Goal: Task Accomplishment & Management: Manage account settings

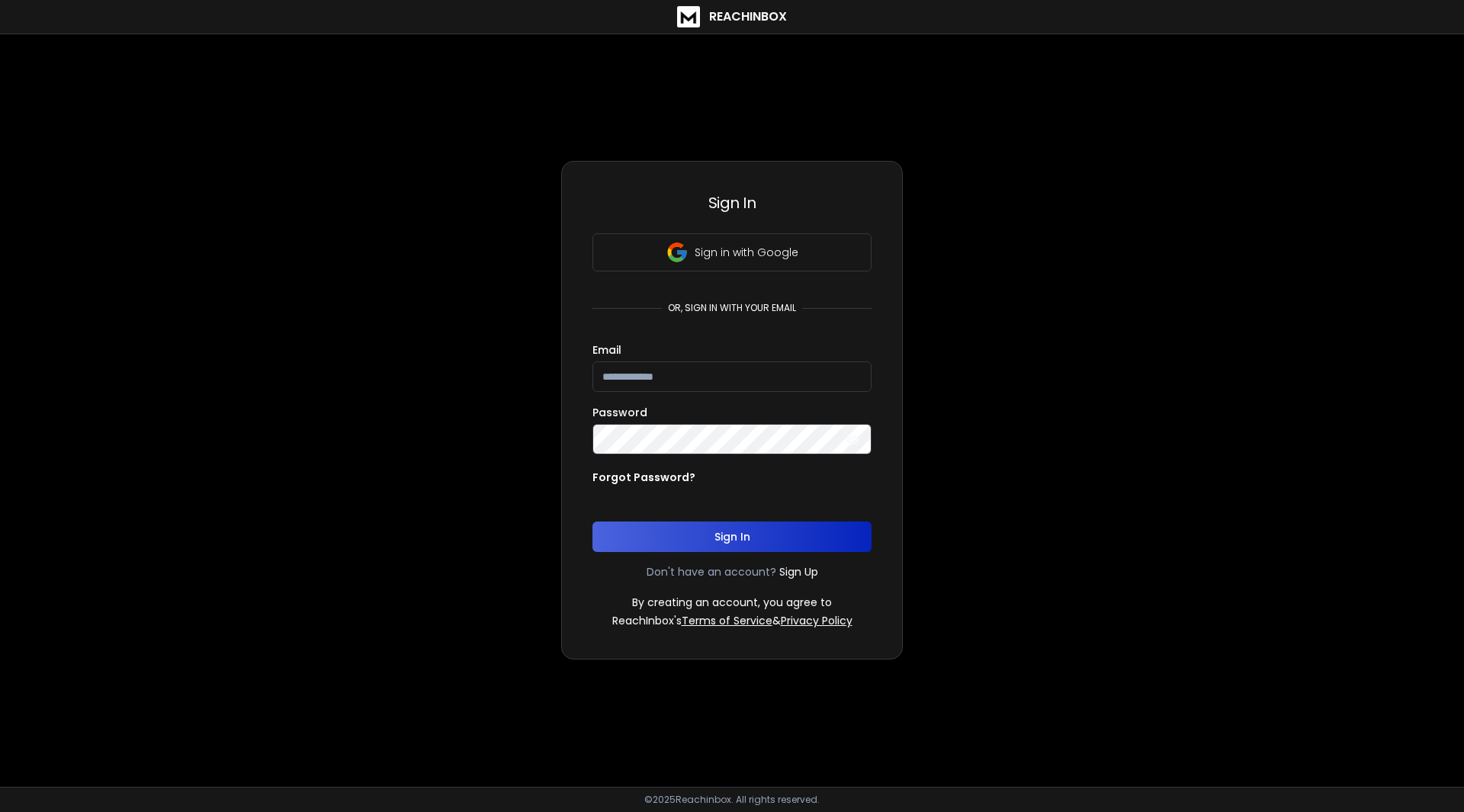
click at [633, 369] on input "email" at bounding box center [732, 376] width 279 height 31
paste input "**********"
type input "**********"
click at [655, 531] on button "Sign In" at bounding box center [732, 536] width 279 height 31
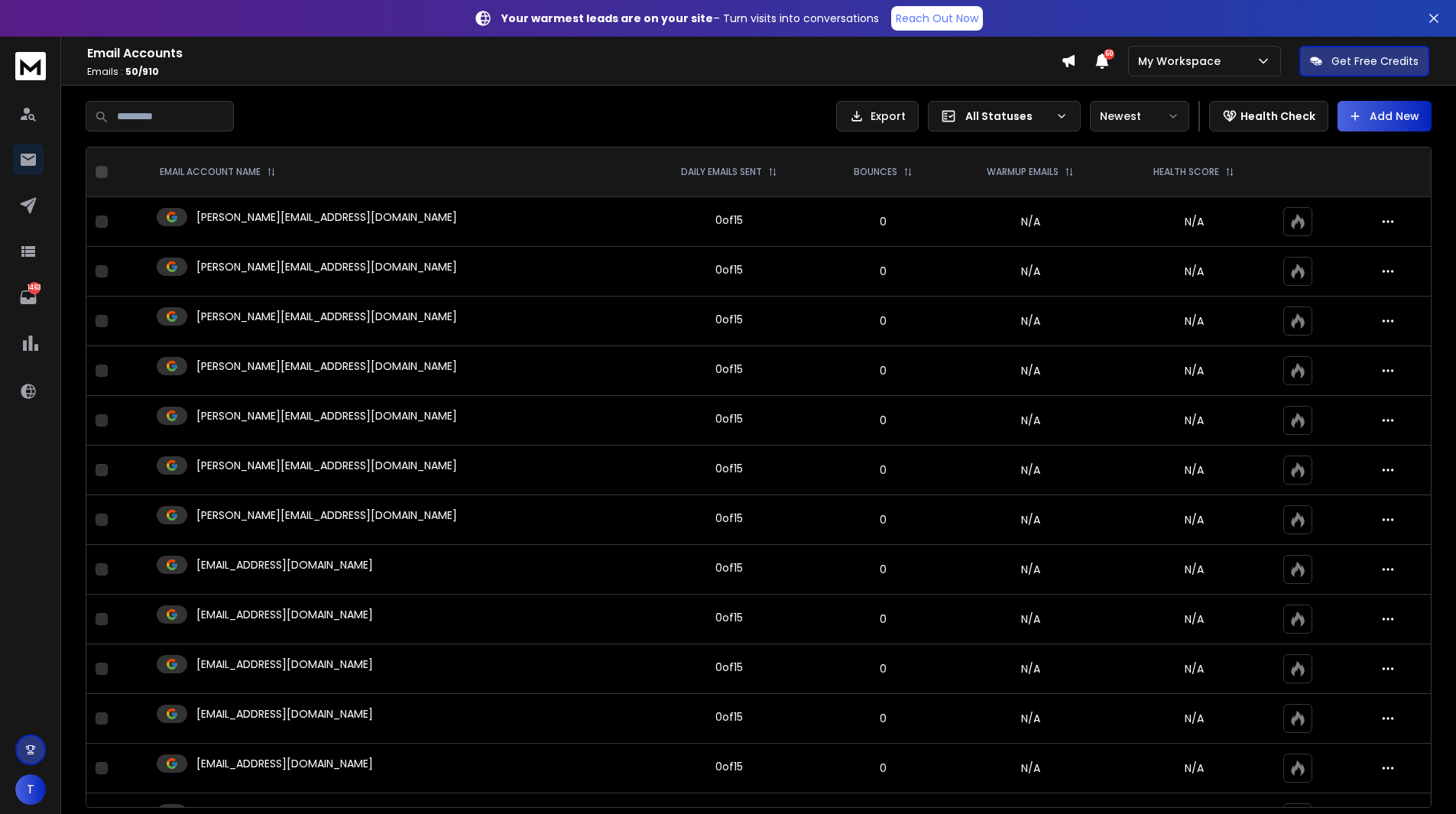
click at [1363, 115] on button "Add New" at bounding box center [1384, 116] width 94 height 31
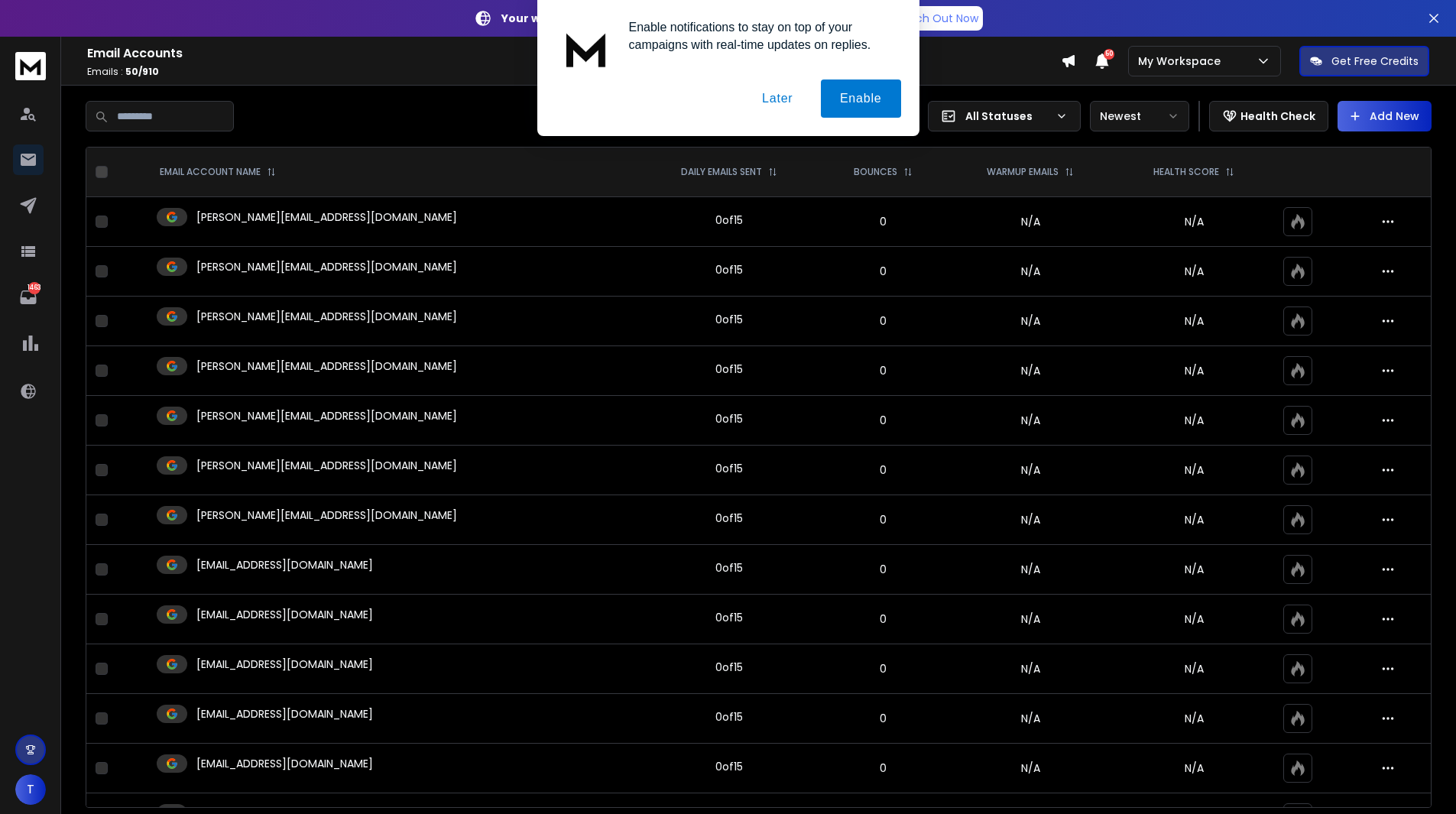
click at [782, 89] on button "Later" at bounding box center [778, 98] width 69 height 38
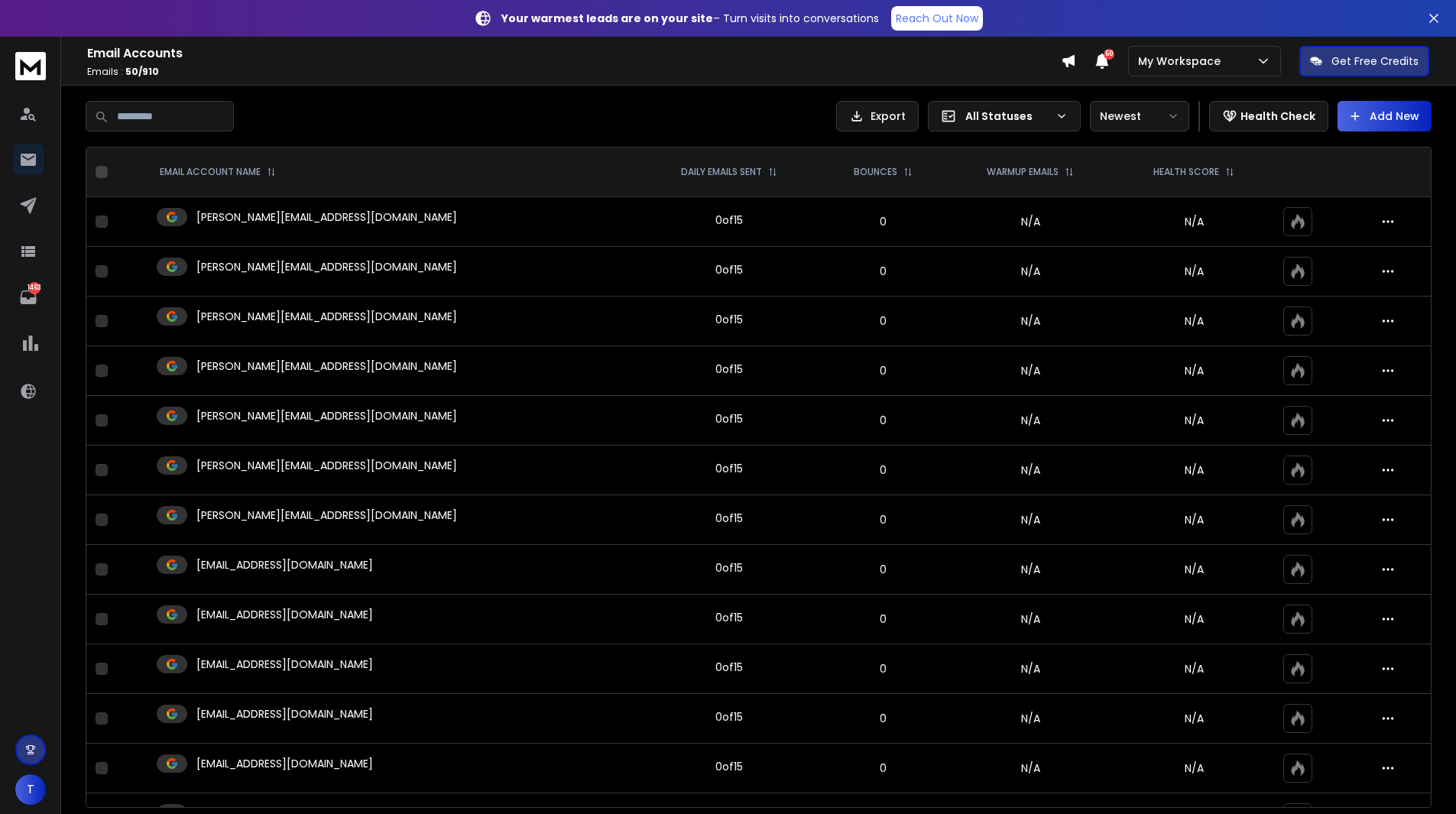
click at [1375, 118] on button "Add New" at bounding box center [1384, 116] width 94 height 31
click at [1092, 756] on div "Enable Warmup to view the Health Score" at bounding box center [1157, 743] width 238 height 29
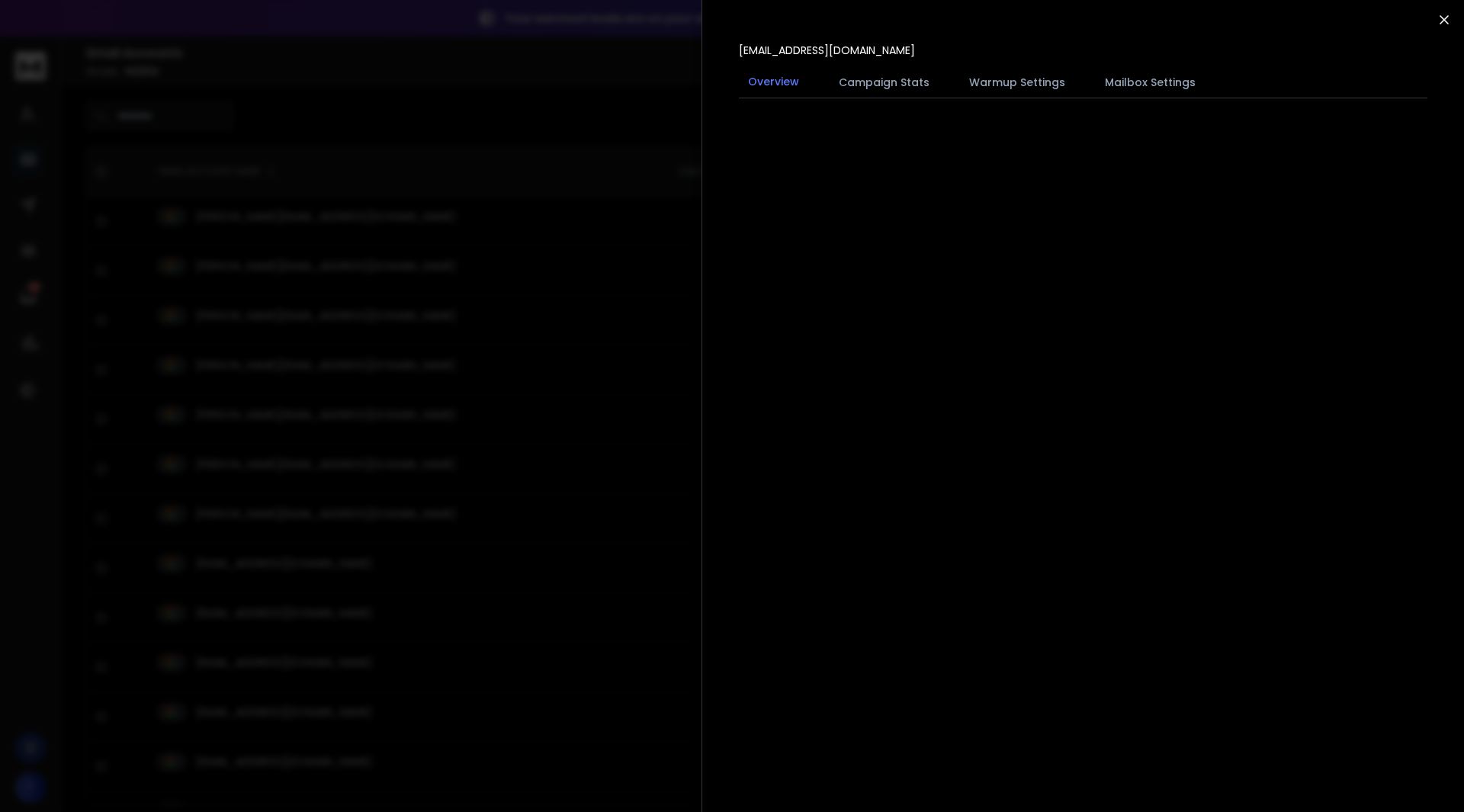
click at [1442, 17] on icon "button" at bounding box center [1445, 19] width 15 height 15
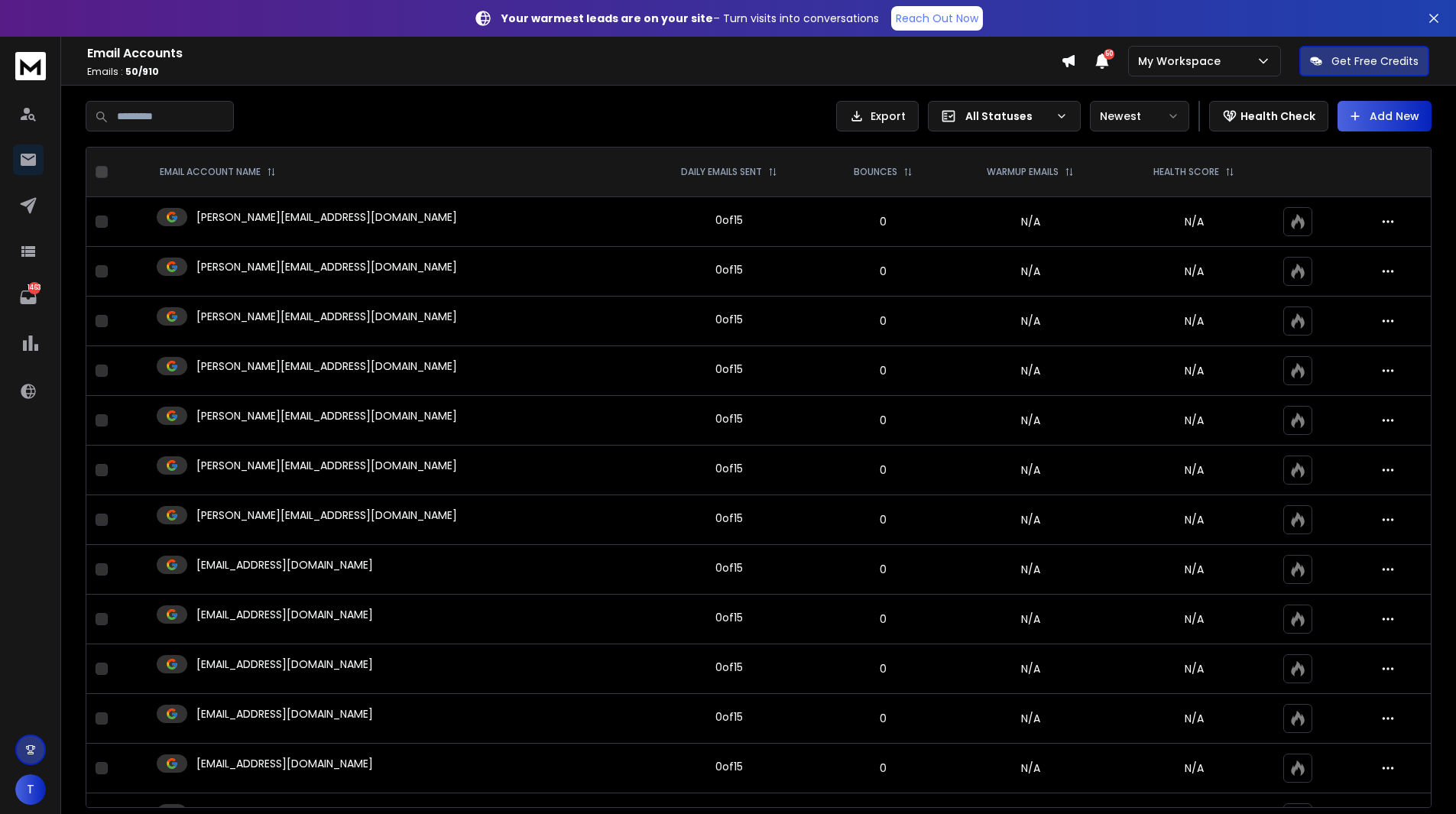
click at [1359, 106] on button "Add New" at bounding box center [1384, 116] width 94 height 31
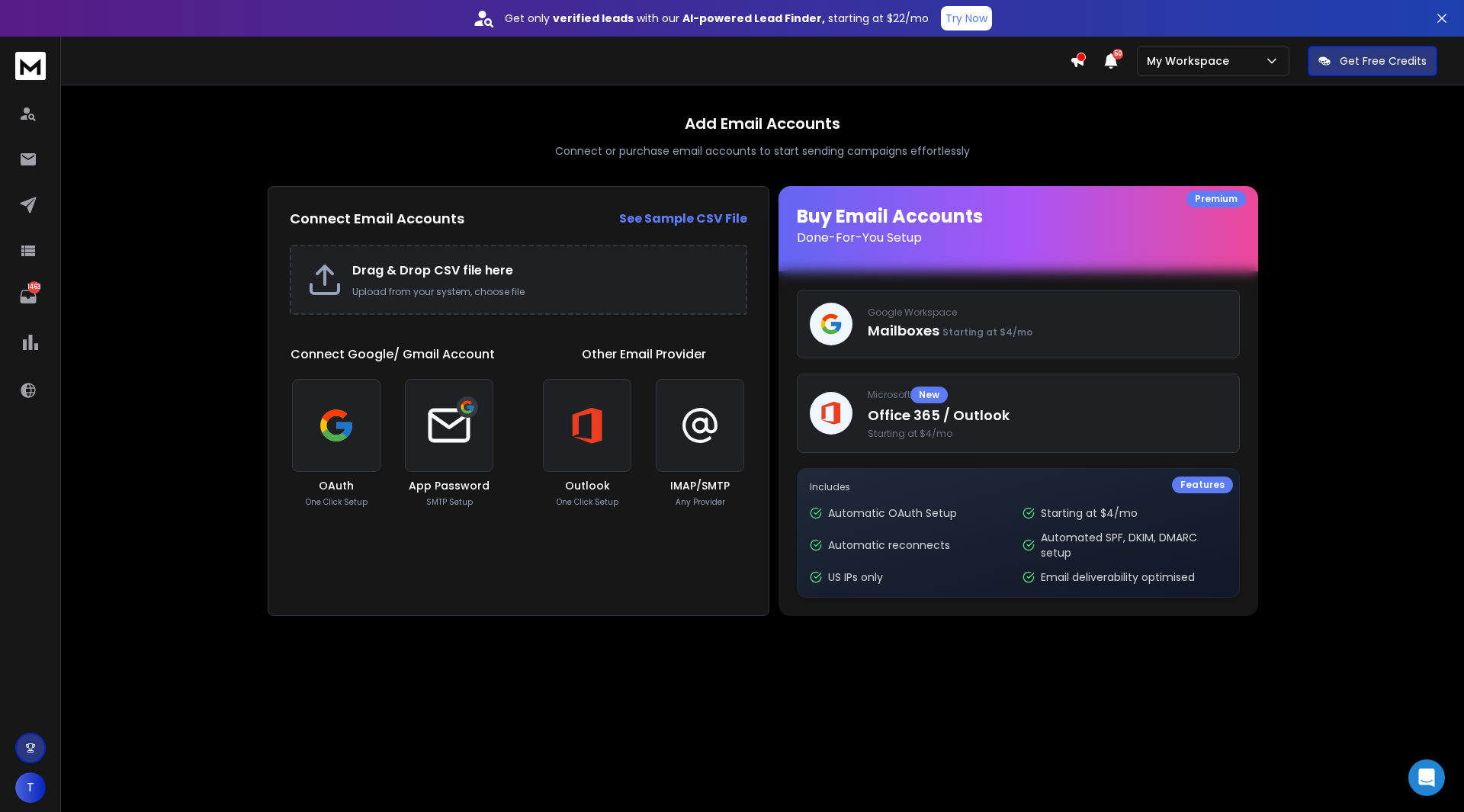
click at [356, 434] on icon at bounding box center [336, 425] width 38 height 45
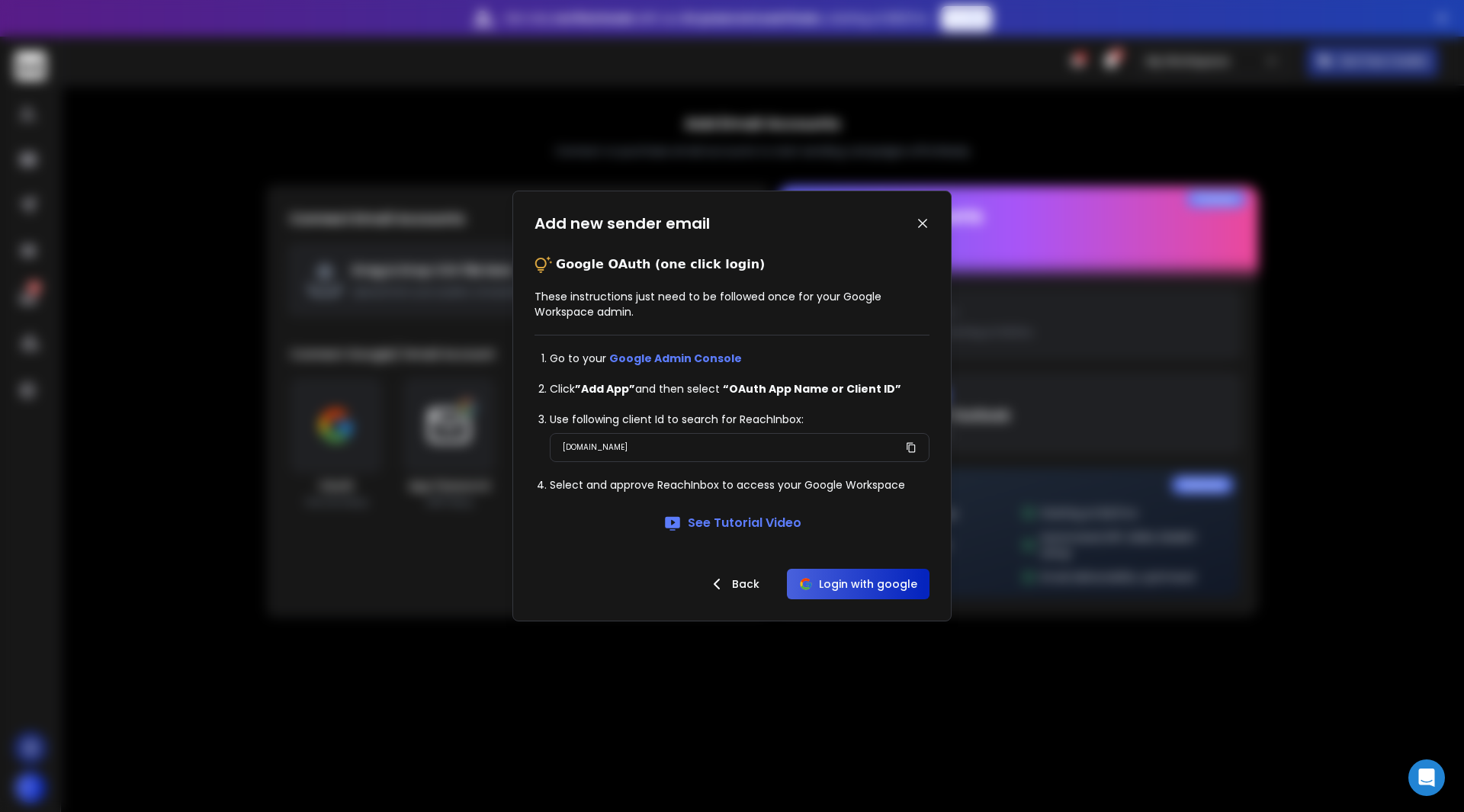
click at [835, 581] on button "Login with google" at bounding box center [858, 583] width 143 height 31
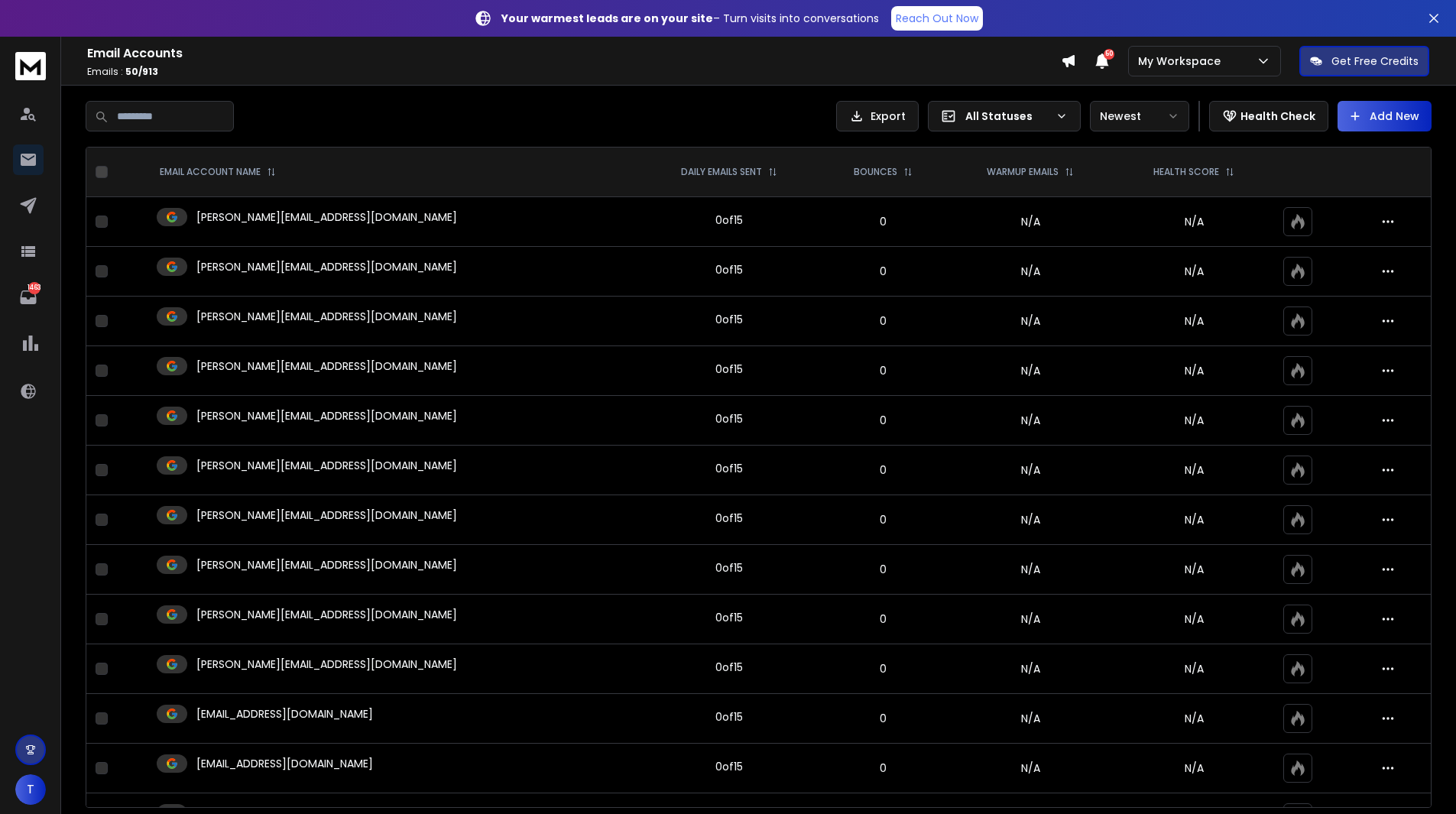
click at [1371, 110] on button "Add New" at bounding box center [1384, 116] width 94 height 31
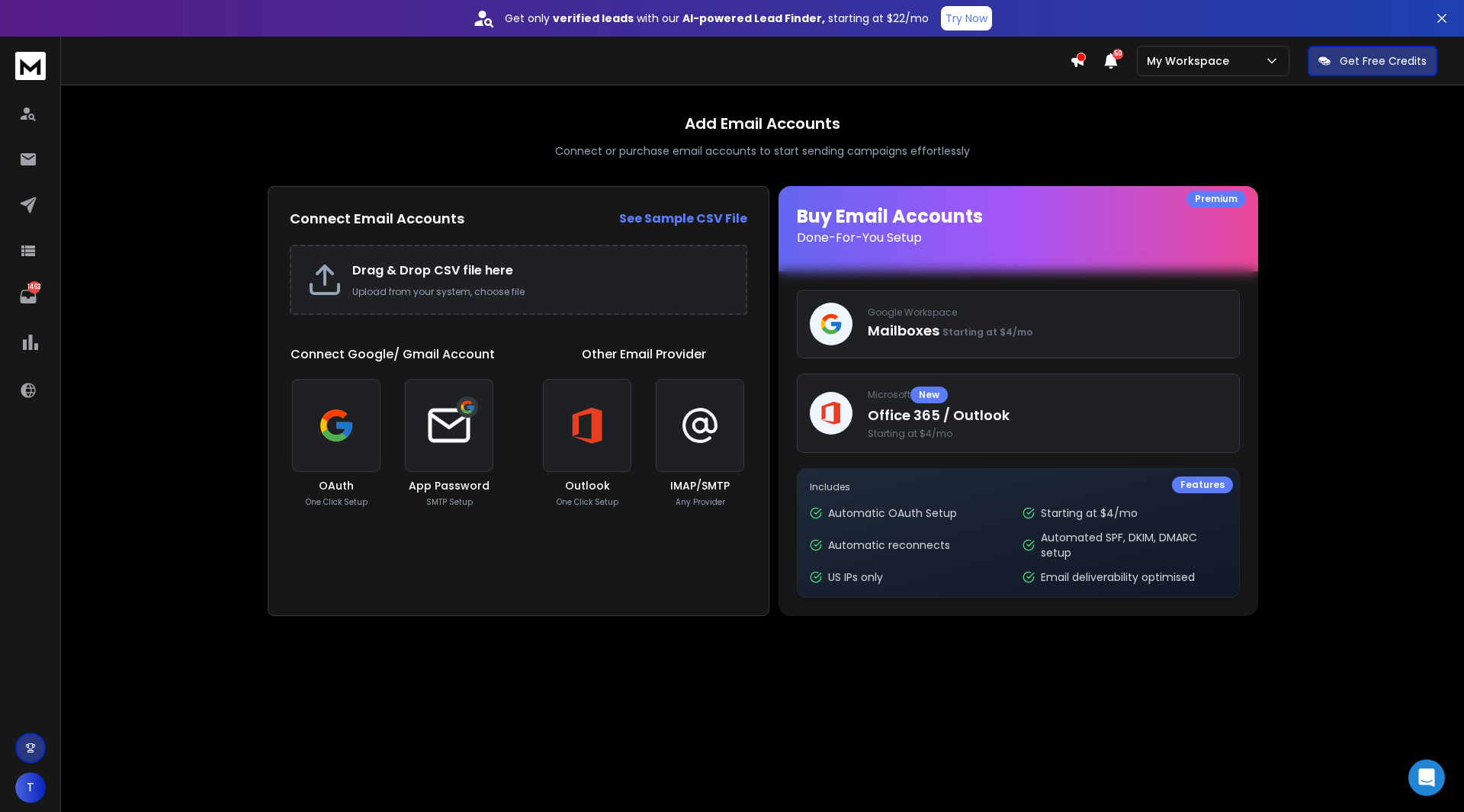
click at [344, 445] on icon at bounding box center [336, 425] width 38 height 45
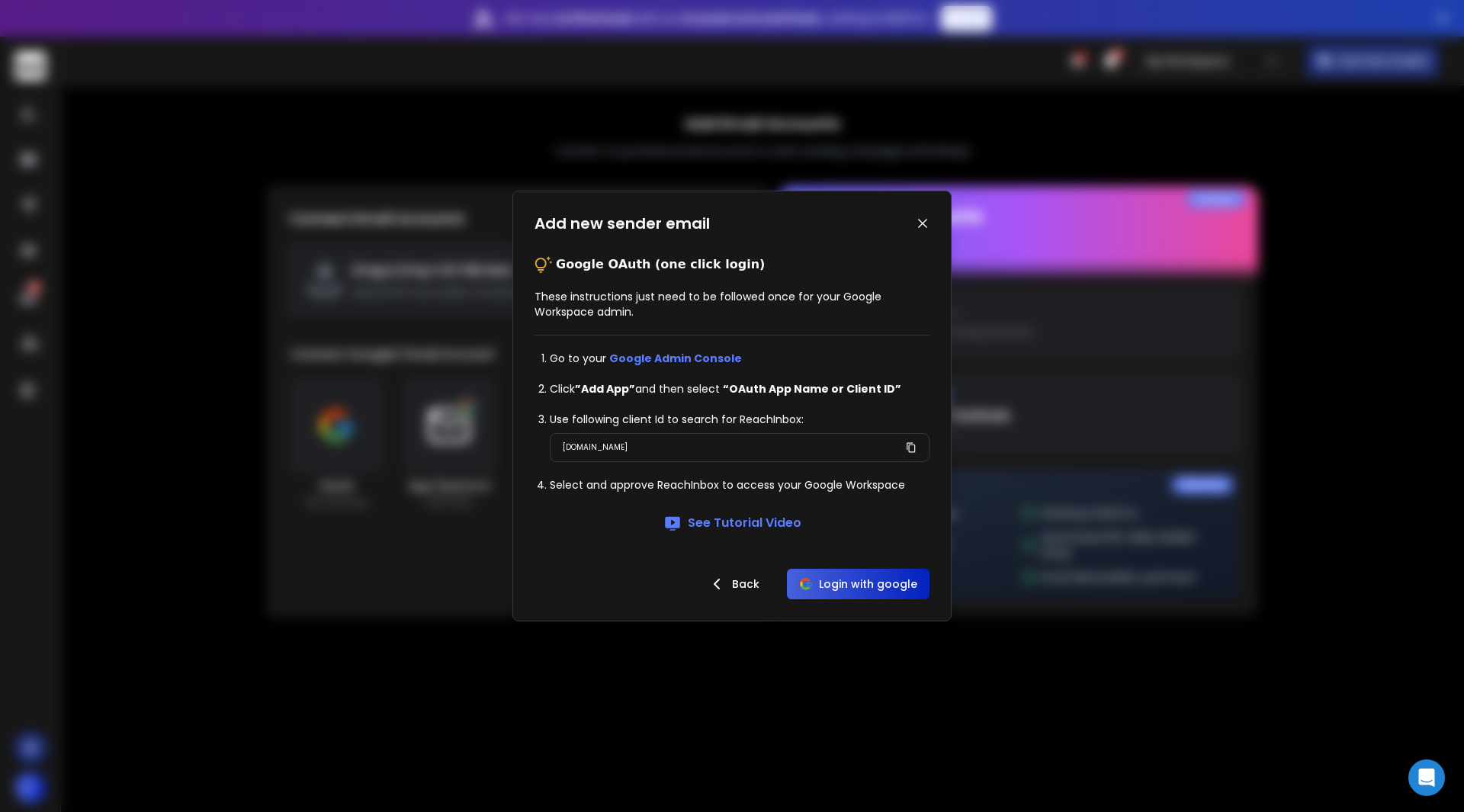
click at [876, 587] on button "Login with google" at bounding box center [858, 583] width 143 height 31
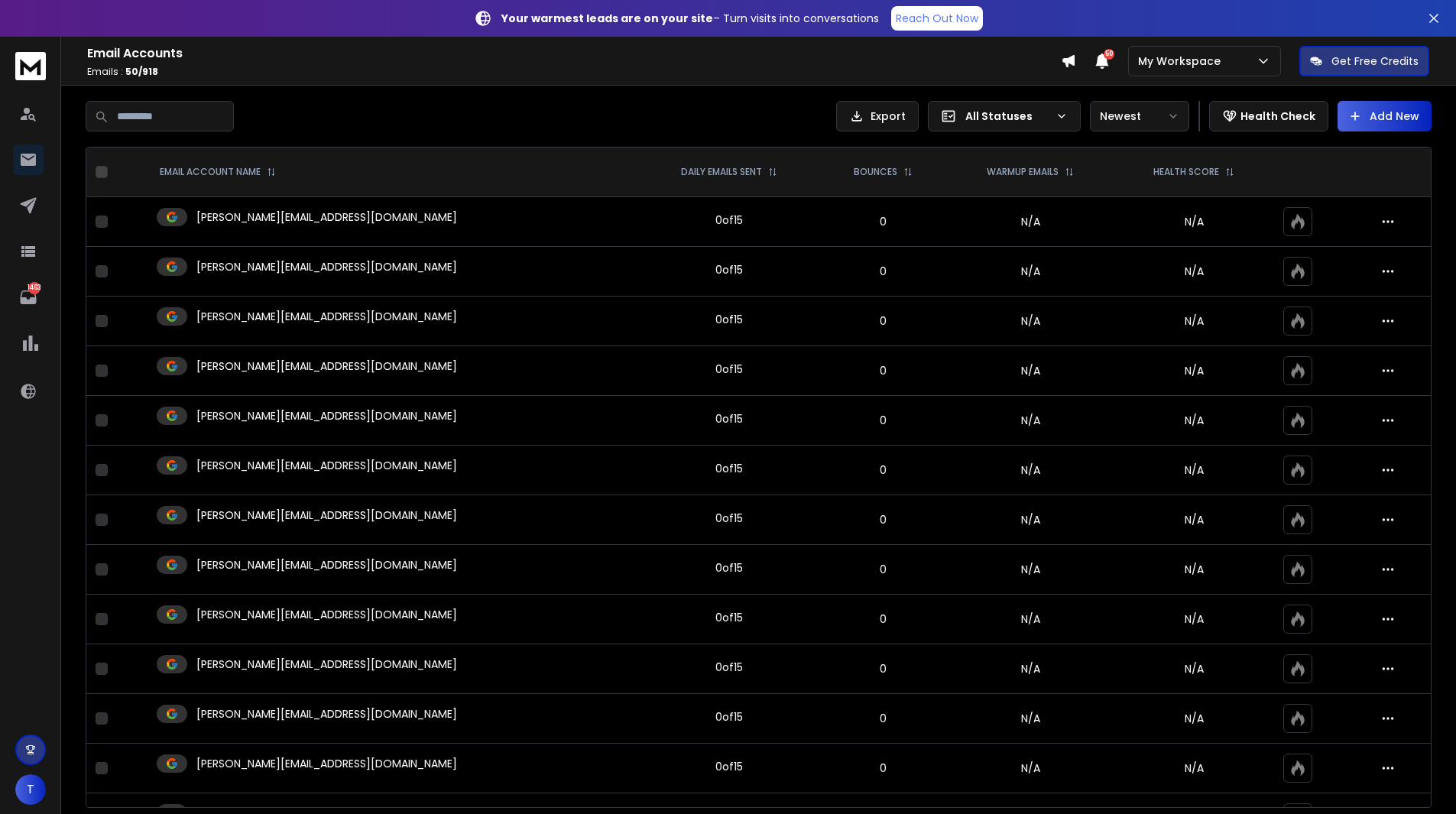
click at [1386, 99] on div "Export All Statuses Newest Health Check Add New EMAIL ACCOUNT NAME DAILY EMAILS…" at bounding box center [758, 454] width 1395 height 738
click at [1384, 109] on button "Add New" at bounding box center [1384, 116] width 94 height 31
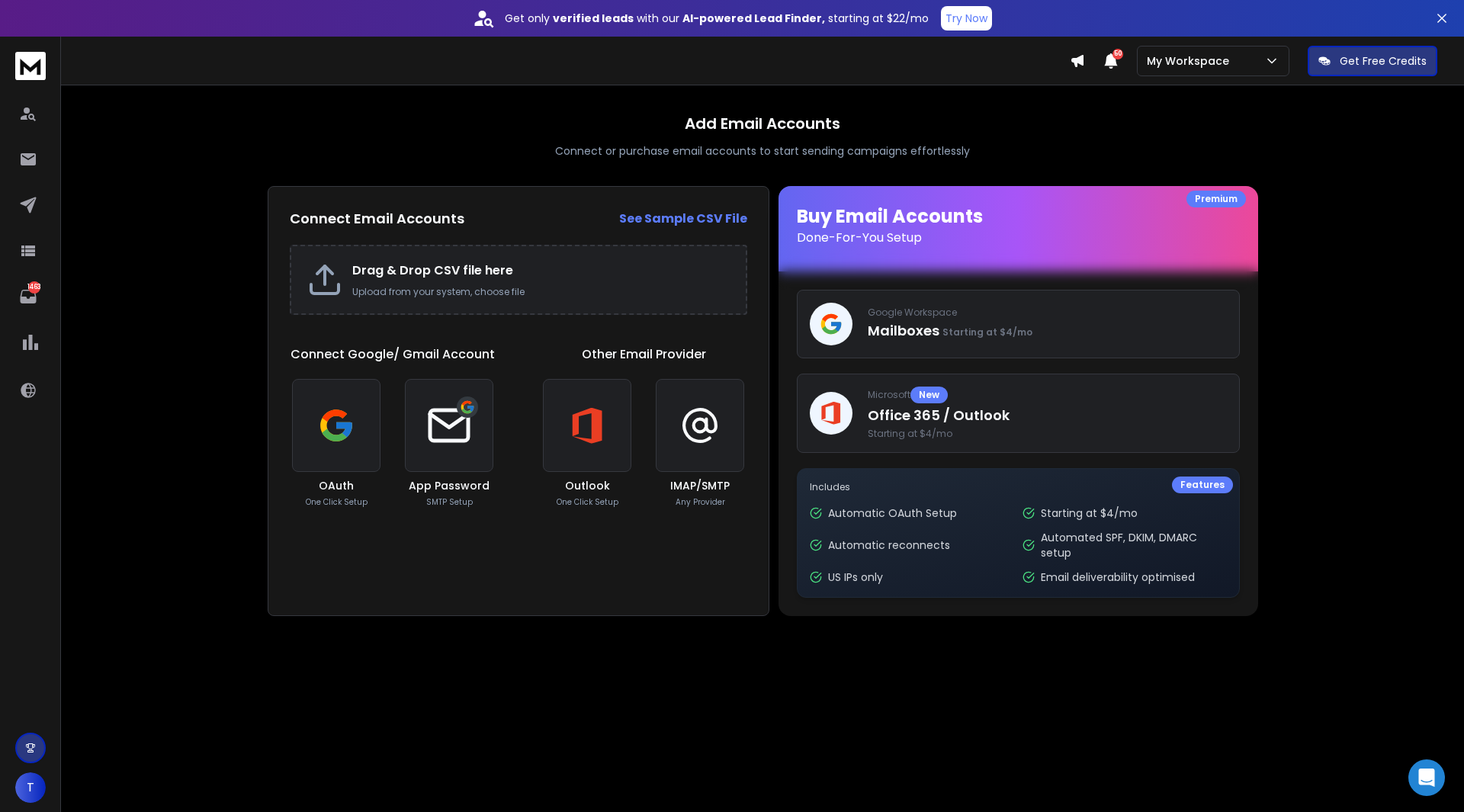
click at [356, 419] on icon at bounding box center [336, 425] width 38 height 45
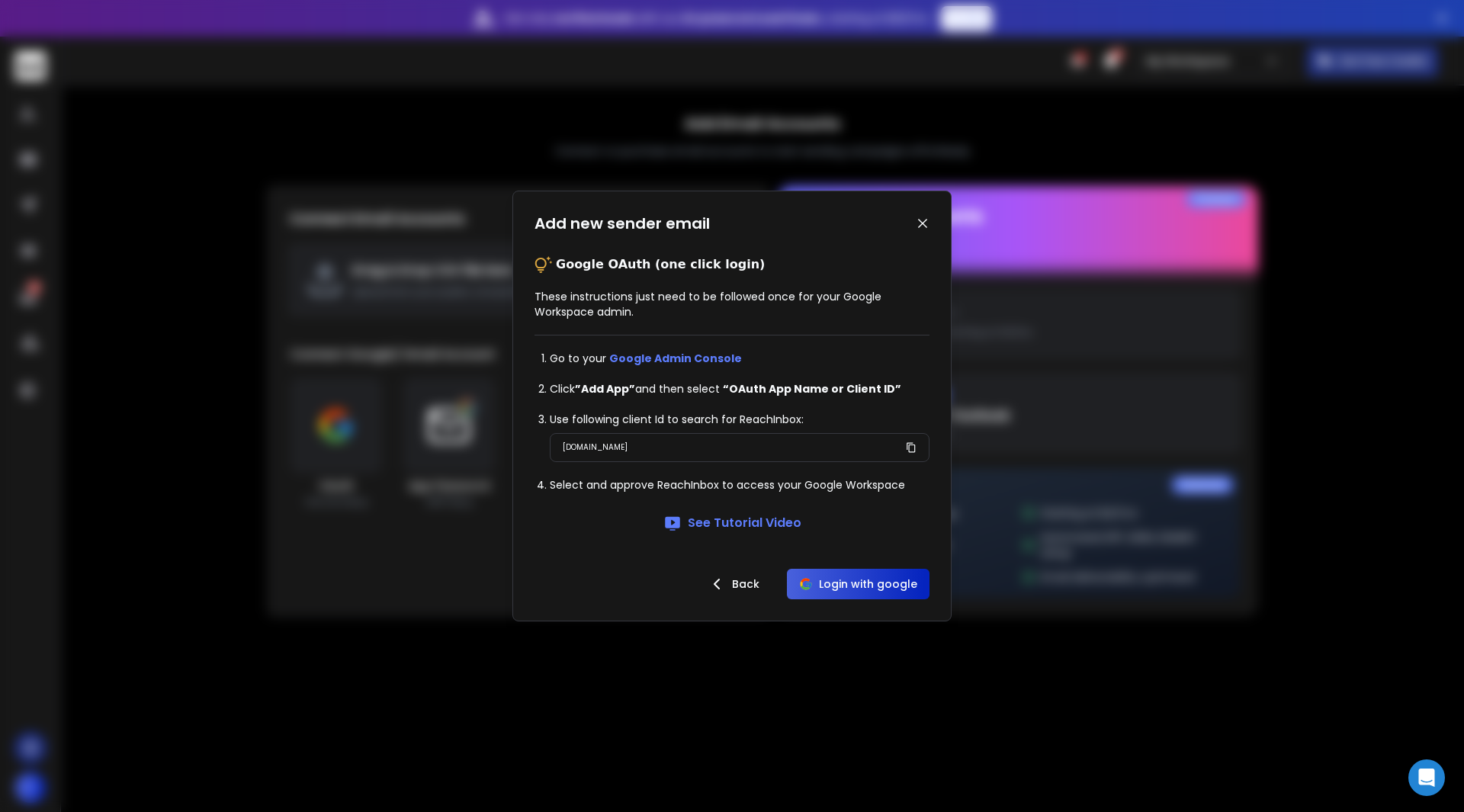
click at [834, 577] on button "Login with google" at bounding box center [858, 583] width 143 height 31
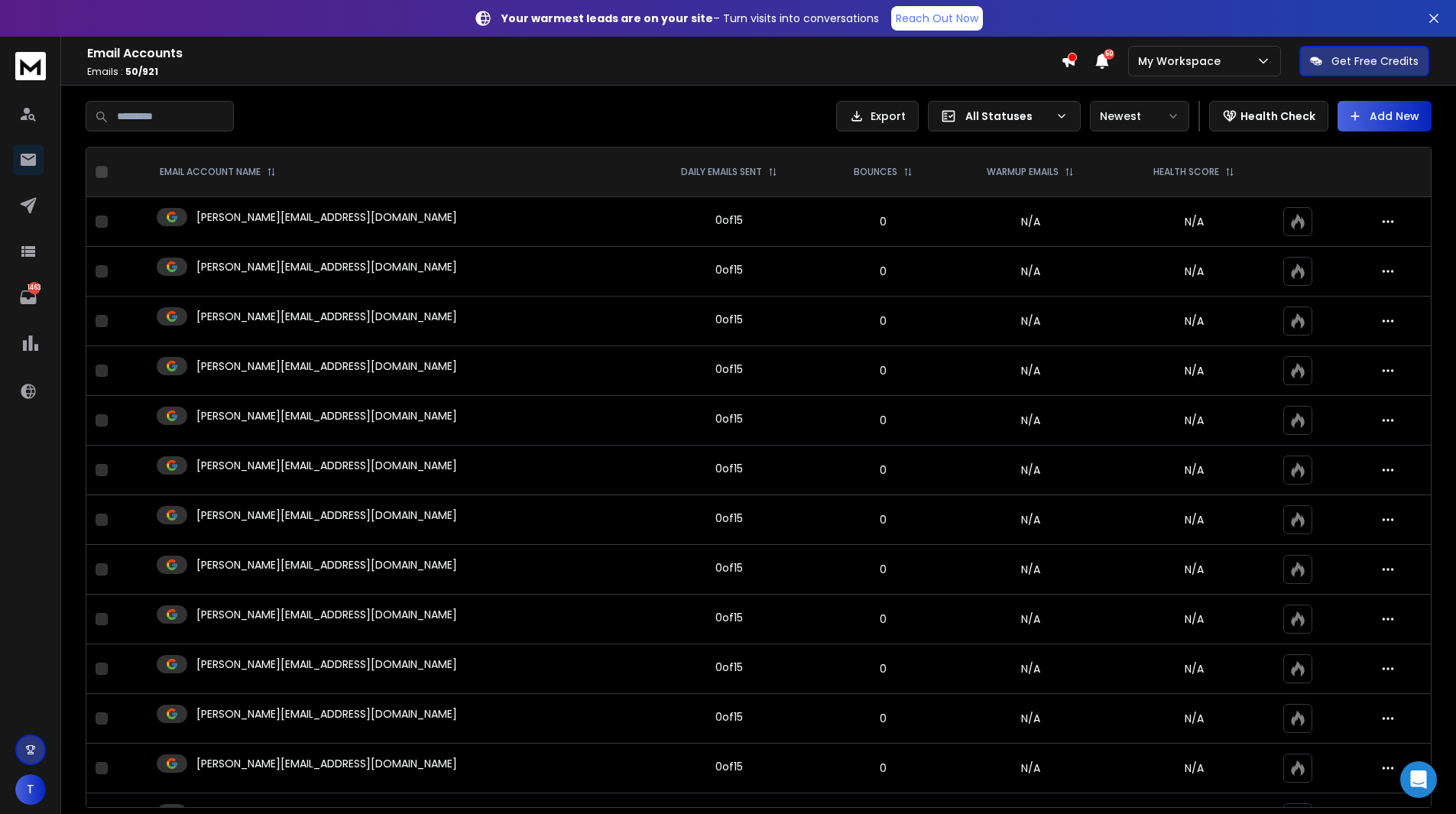
click at [1391, 115] on button "Add New" at bounding box center [1384, 116] width 94 height 31
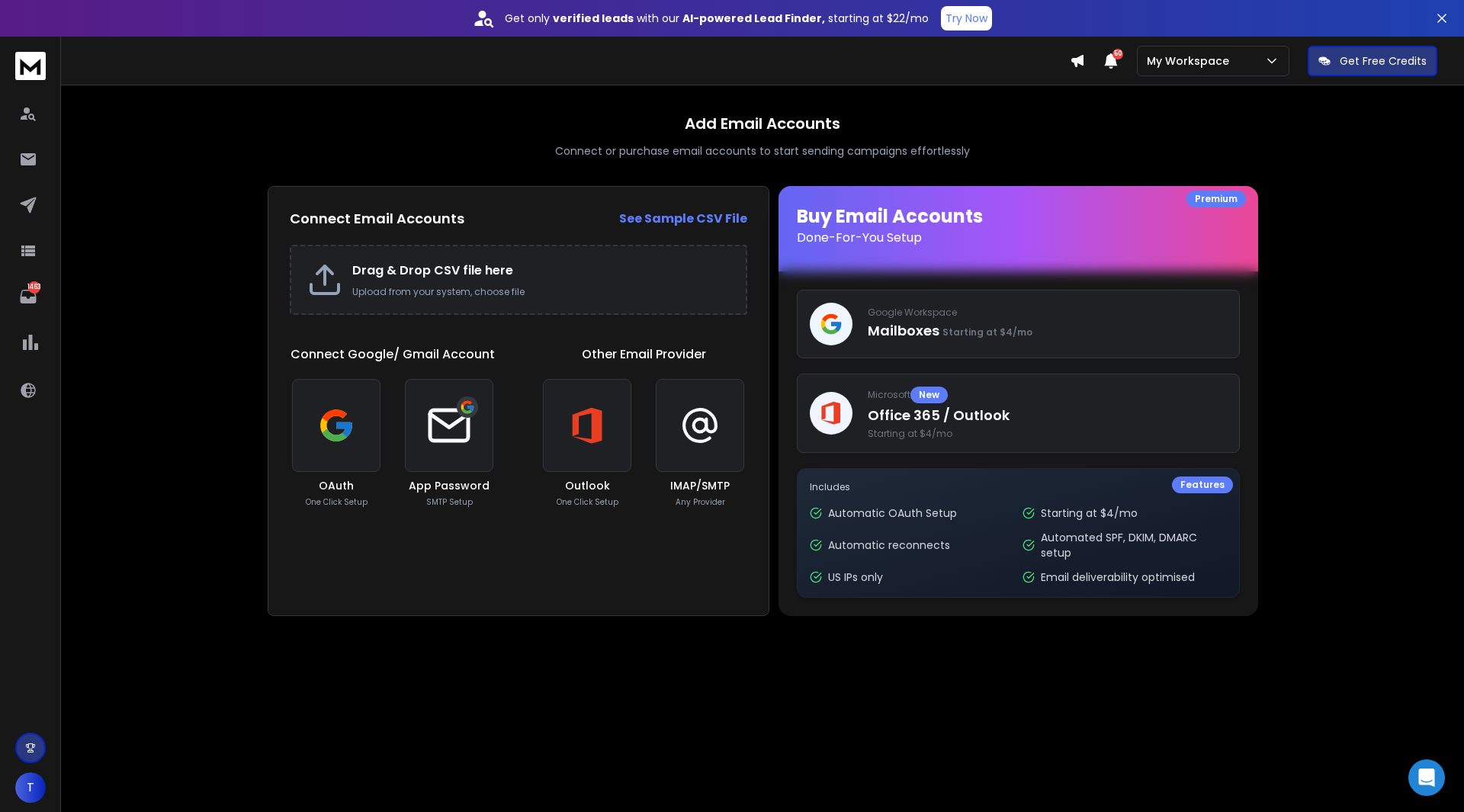
click at [340, 428] on icon at bounding box center [344, 430] width 16 height 15
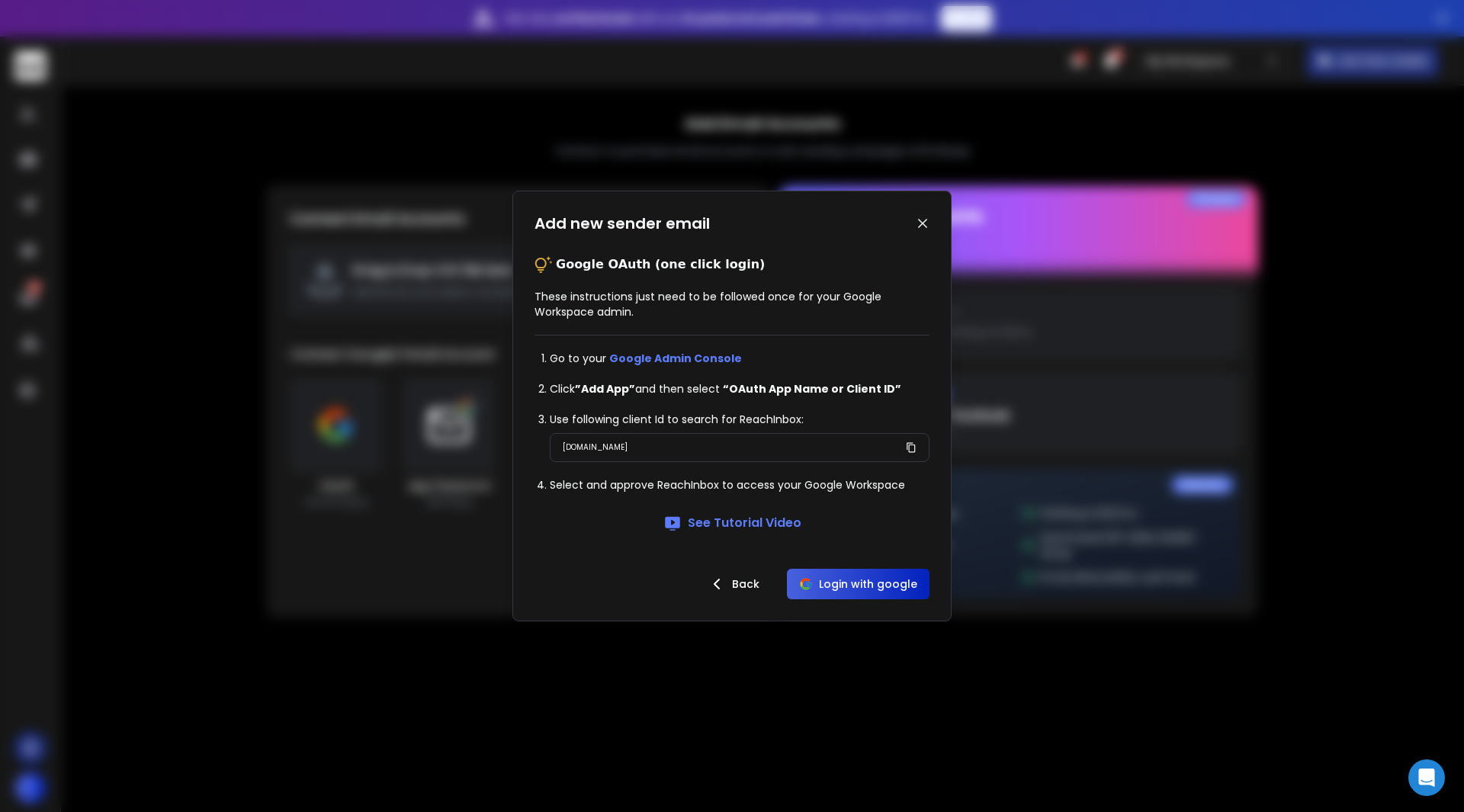
click at [841, 586] on button "Login with google" at bounding box center [858, 583] width 143 height 31
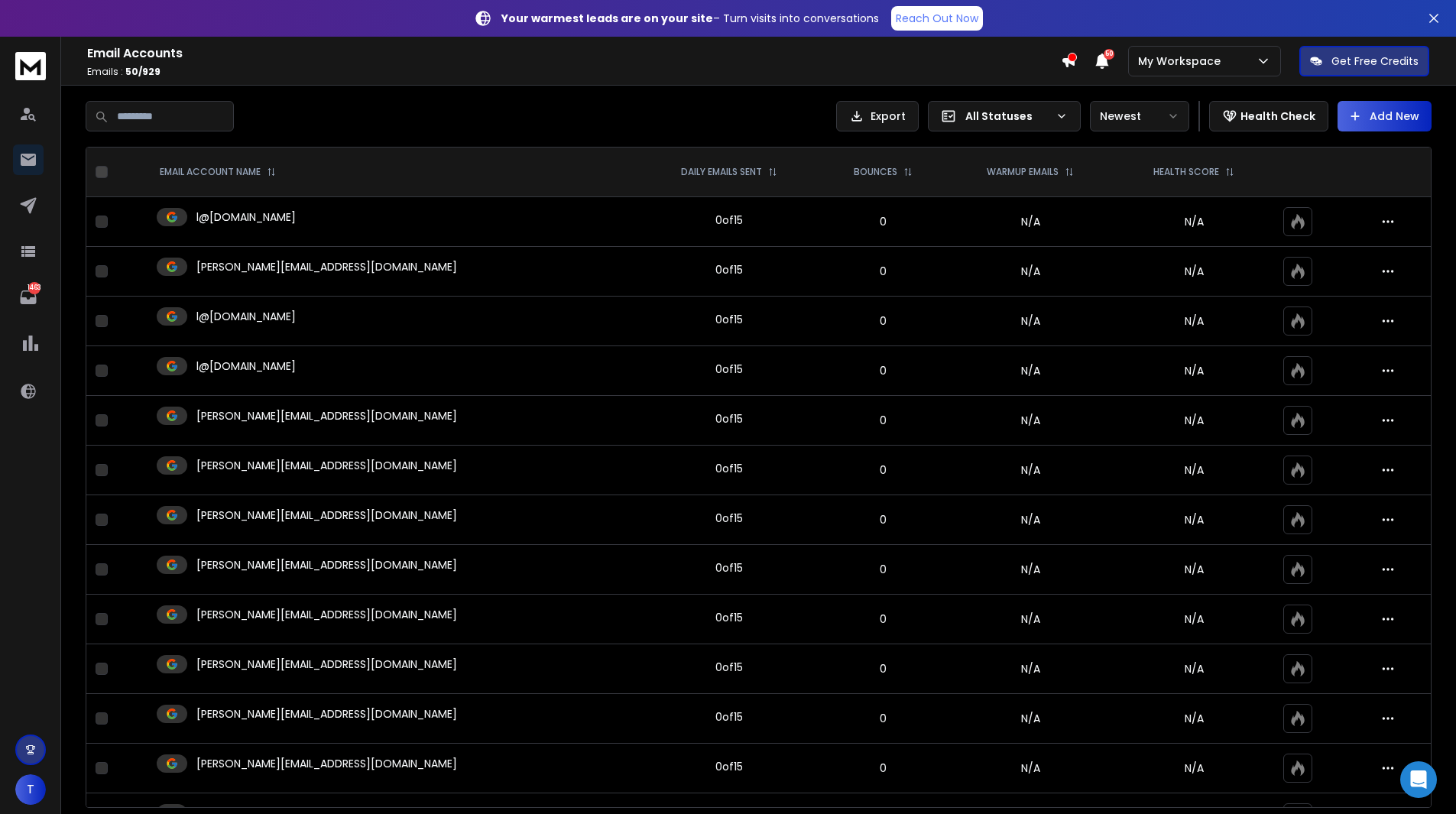
click at [1378, 116] on button "Add New" at bounding box center [1384, 116] width 94 height 31
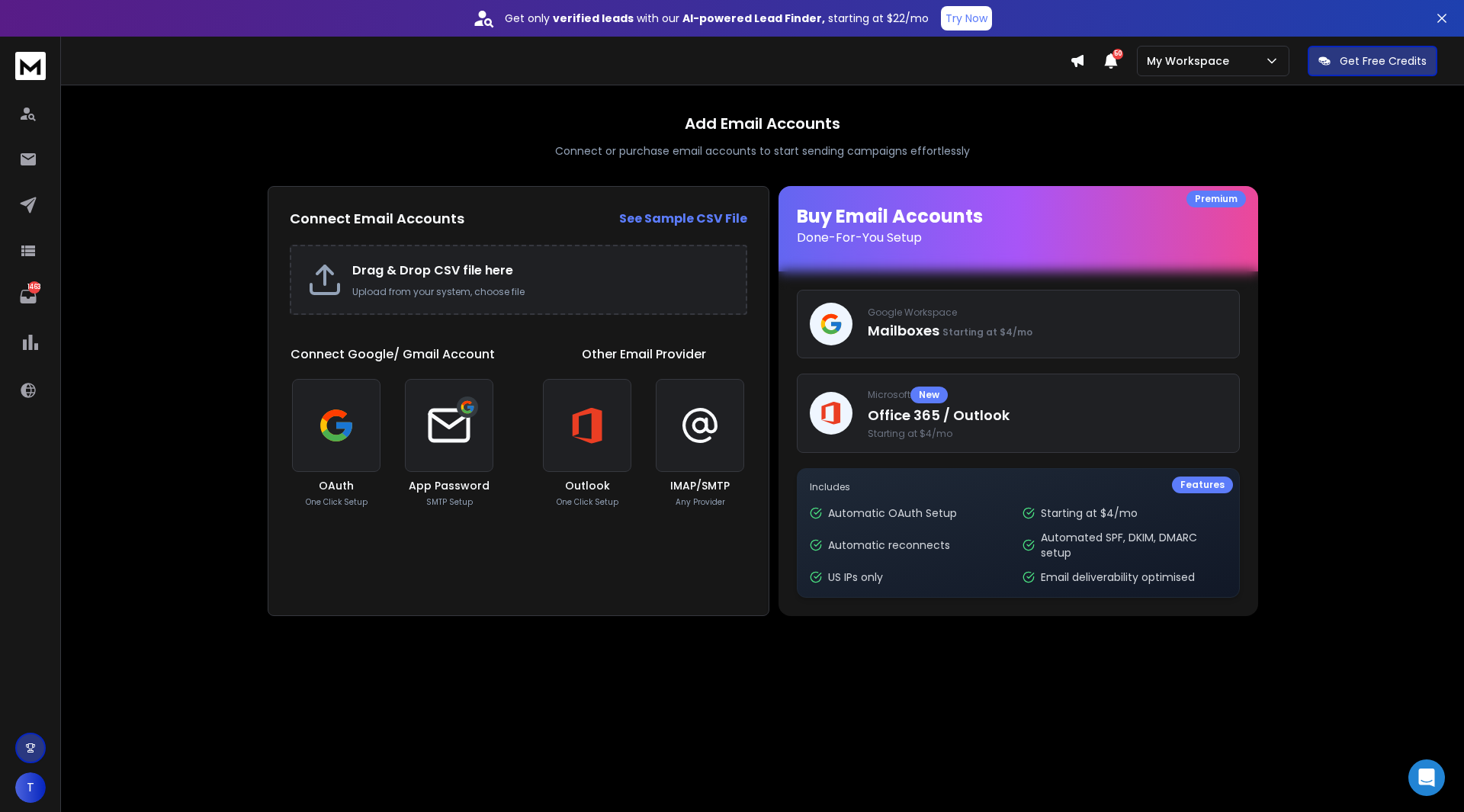
click at [326, 418] on icon at bounding box center [334, 415] width 25 height 12
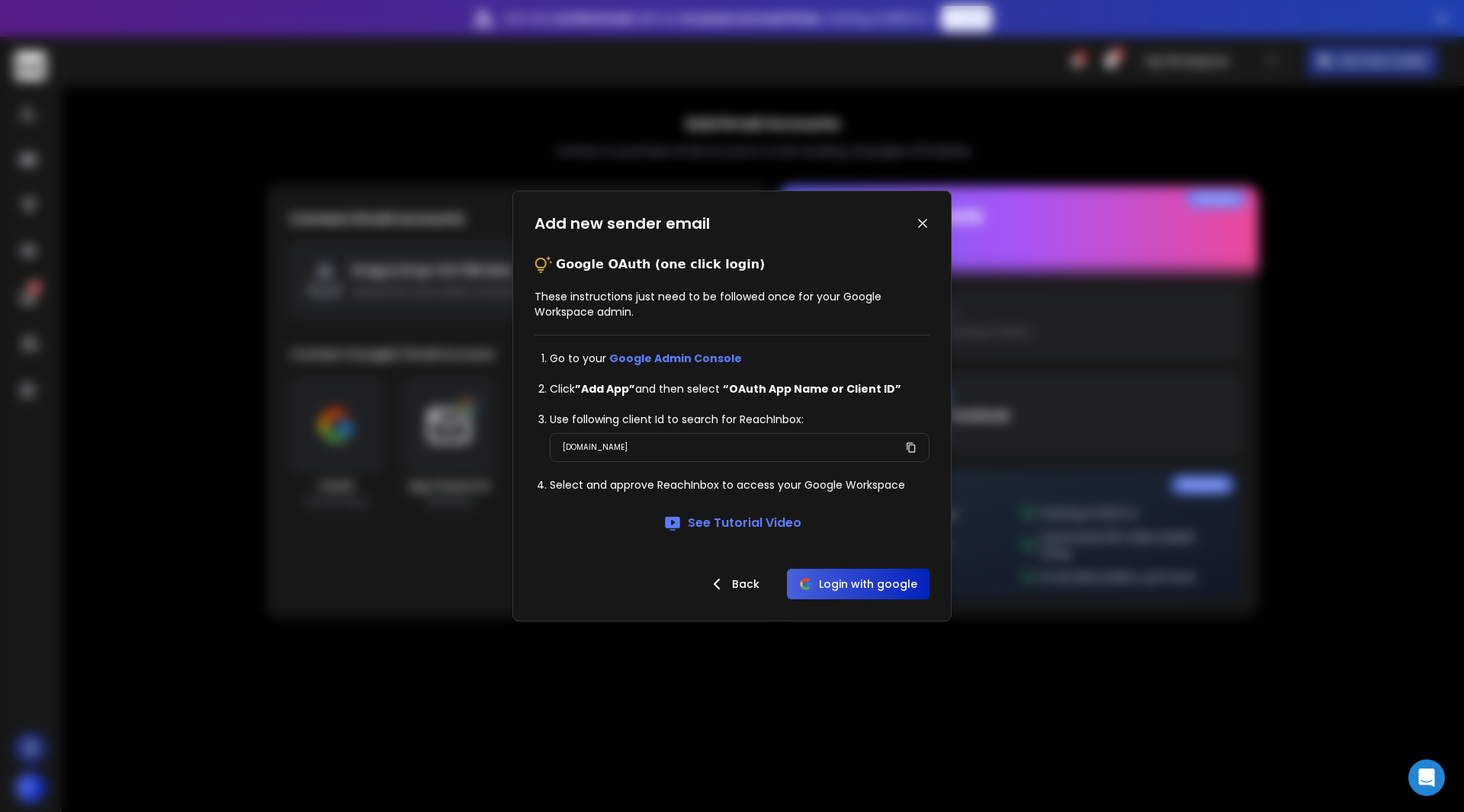
click at [881, 579] on button "Login with google" at bounding box center [858, 583] width 143 height 31
